Goal: Task Accomplishment & Management: Use online tool/utility

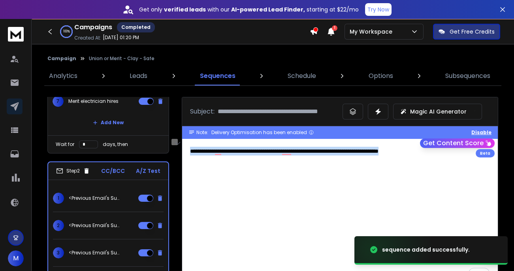
click at [15, 112] on link at bounding box center [15, 106] width 16 height 16
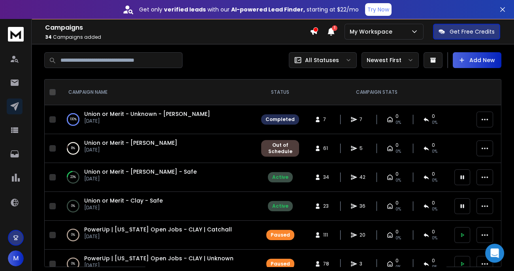
click at [165, 203] on div "0 % Union or Merit - Clay - Safe 6 days ago" at bounding box center [158, 205] width 182 height 19
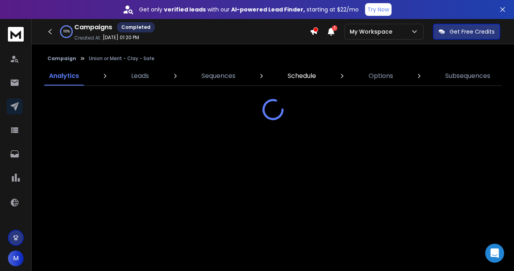
click at [305, 76] on p "Schedule" at bounding box center [302, 75] width 28 height 9
click at [372, 80] on p "Options" at bounding box center [381, 75] width 24 height 9
click at [307, 73] on p "Schedule" at bounding box center [302, 75] width 28 height 9
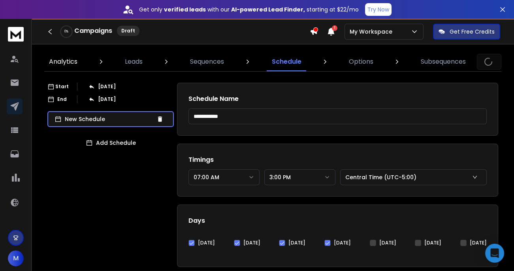
click at [61, 66] on p "Analytics" at bounding box center [63, 61] width 28 height 9
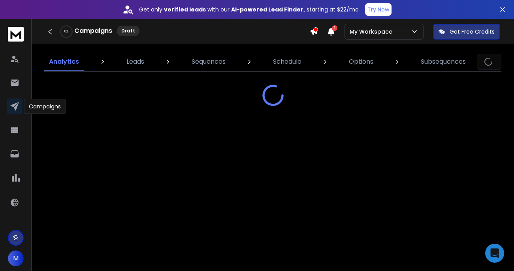
click at [16, 102] on icon at bounding box center [14, 106] width 9 height 9
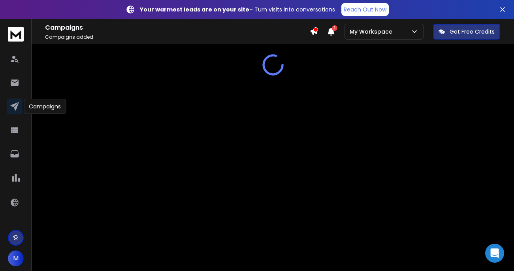
click at [17, 107] on icon at bounding box center [14, 106] width 9 height 9
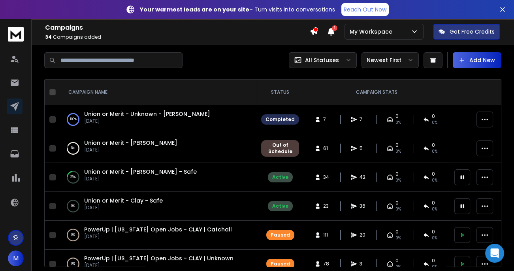
click at [149, 181] on p "6 days ago" at bounding box center [140, 178] width 113 height 6
click at [144, 173] on span "Union or Merit - [PERSON_NAME] - Safe" at bounding box center [140, 172] width 113 height 8
click at [138, 165] on td "23 % Union or Merit - Matthew - Murena - Safe 6 days ago" at bounding box center [158, 177] width 198 height 29
click at [136, 171] on span "Union or Merit - [PERSON_NAME] - Safe" at bounding box center [140, 172] width 113 height 8
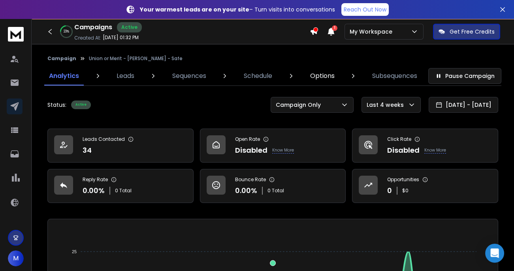
click at [326, 74] on p "Options" at bounding box center [322, 75] width 24 height 9
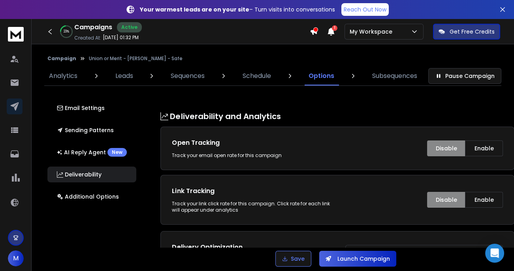
scroll to position [890, 0]
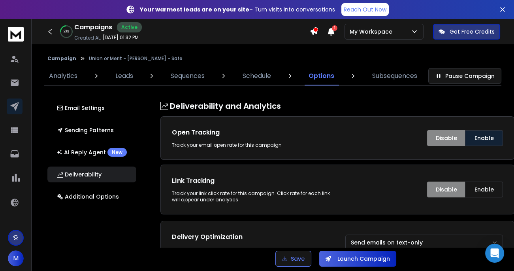
click at [482, 136] on button "Enable" at bounding box center [484, 138] width 38 height 16
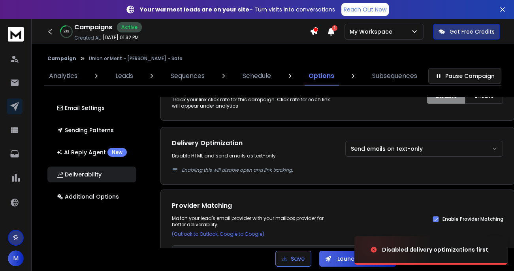
scroll to position [1012, 0]
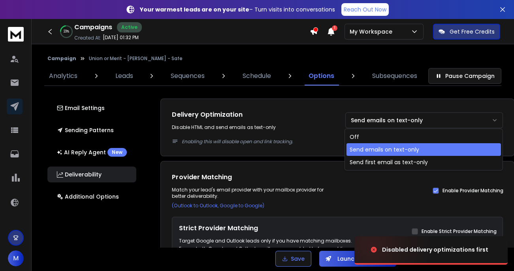
click at [381, 126] on button "Send emails on text-only" at bounding box center [424, 120] width 158 height 16
select select "*"
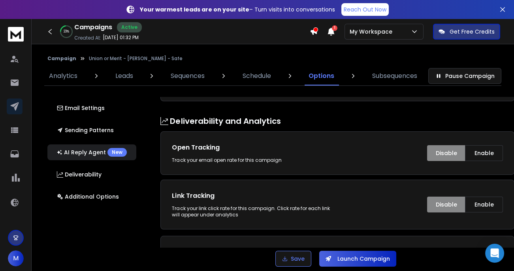
scroll to position [835, 0]
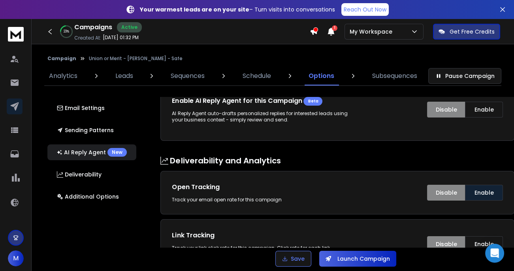
click at [482, 186] on button "Enable" at bounding box center [484, 193] width 38 height 16
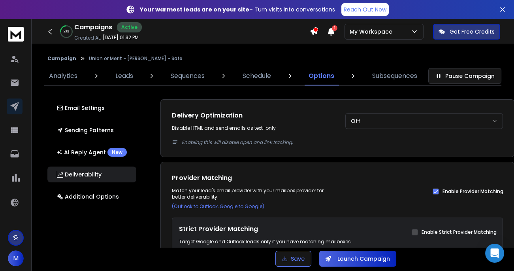
scroll to position [1089, 0]
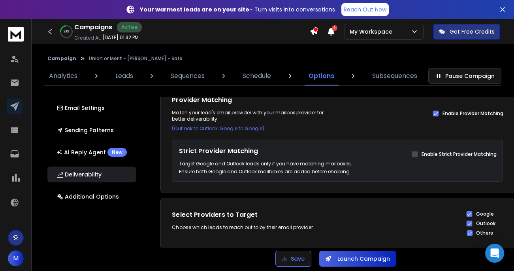
click at [348, 256] on button "Launch Campaign" at bounding box center [357, 259] width 77 height 16
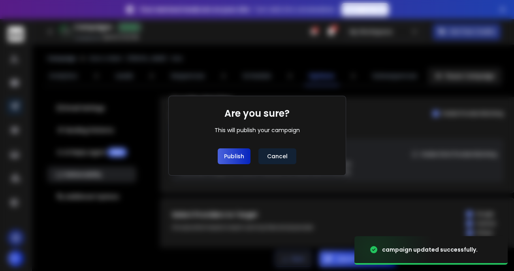
click at [237, 153] on button "Publish" at bounding box center [234, 156] width 33 height 16
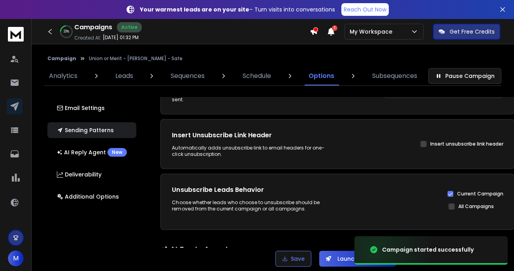
scroll to position [624, 0]
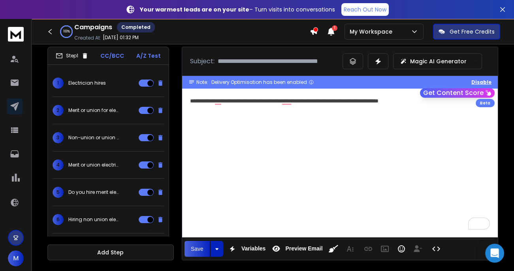
scroll to position [196, 0]
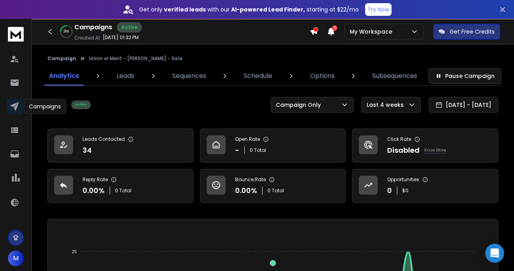
click at [9, 105] on link at bounding box center [15, 106] width 16 height 16
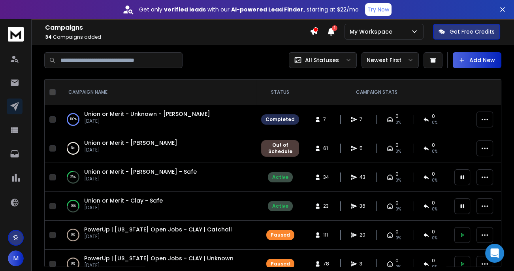
click at [139, 196] on span "Union or Merit - Clay - Safe" at bounding box center [123, 200] width 79 height 8
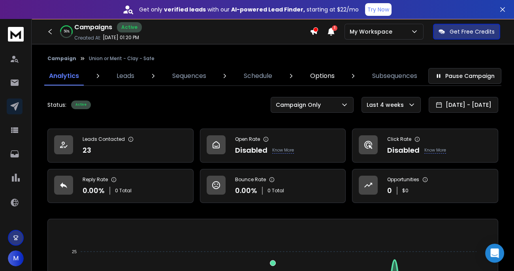
click at [313, 75] on p "Options" at bounding box center [322, 75] width 24 height 9
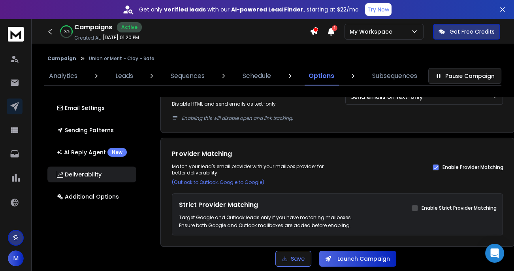
scroll to position [1028, 0]
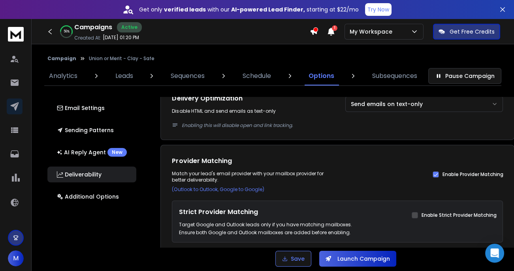
click at [377, 106] on button "Send emails on text-only" at bounding box center [424, 104] width 158 height 16
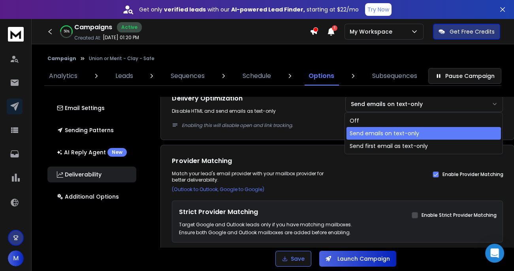
select select "*"
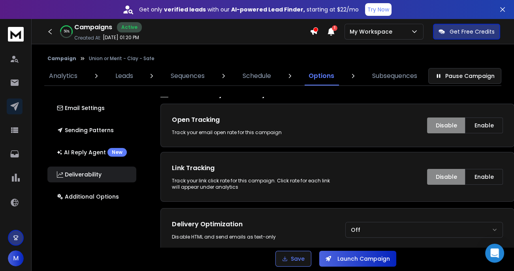
scroll to position [899, 0]
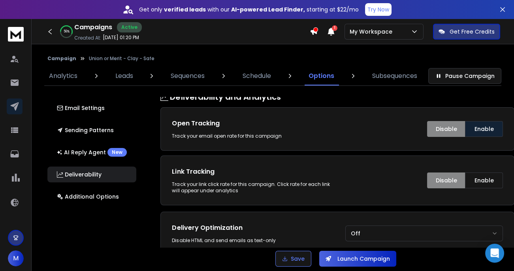
click at [482, 130] on button "Enable" at bounding box center [484, 129] width 38 height 16
click at [354, 258] on button "Launch Campaign" at bounding box center [357, 259] width 77 height 16
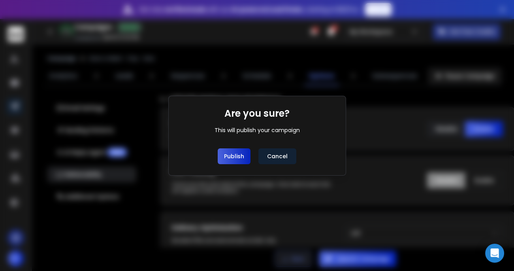
click at [228, 152] on button "Publish" at bounding box center [234, 156] width 33 height 16
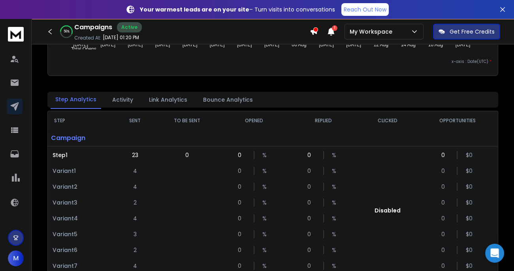
scroll to position [320, 0]
click at [16, 104] on icon at bounding box center [14, 106] width 8 height 8
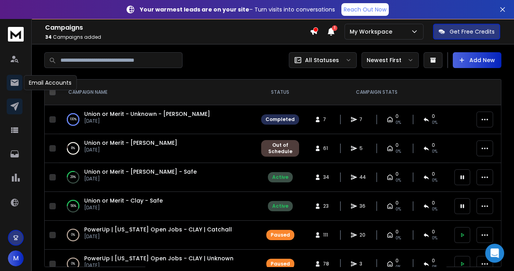
click at [11, 84] on icon at bounding box center [15, 82] width 8 height 6
